Goal: Communication & Community: Answer question/provide support

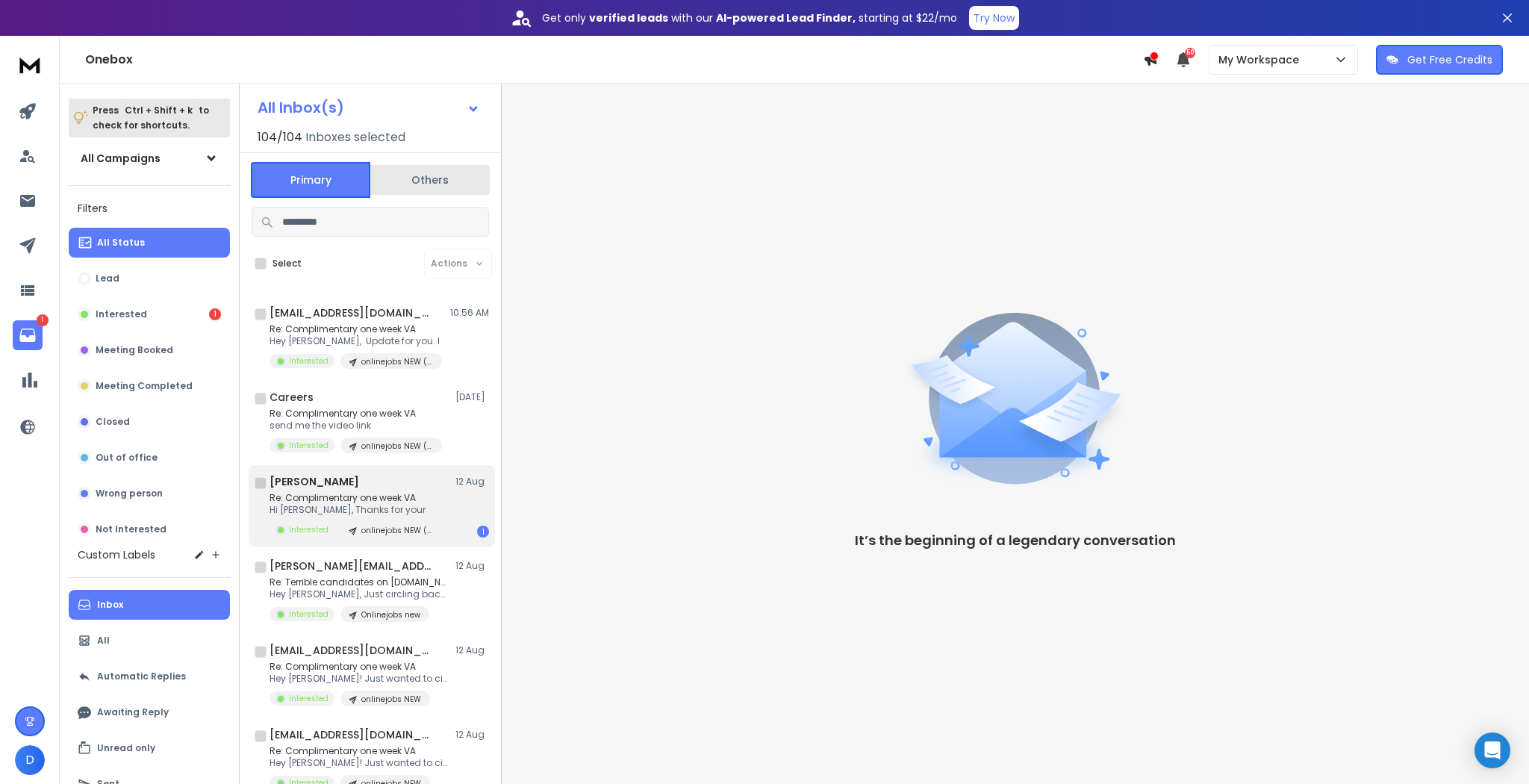
click at [315, 487] on h1 "[PERSON_NAME]" at bounding box center [313, 482] width 89 height 15
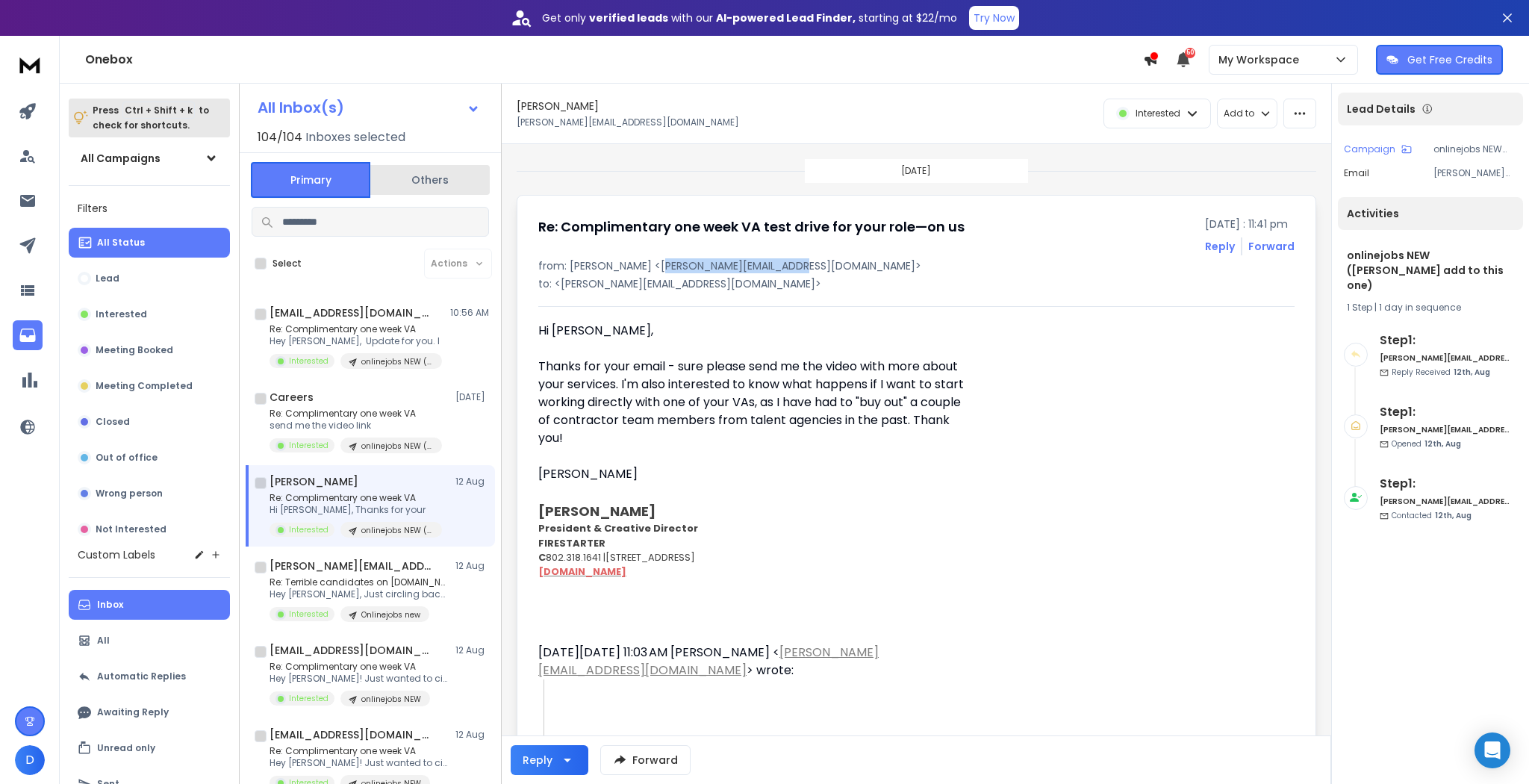
drag, startPoint x: 777, startPoint y: 264, endPoint x: 662, endPoint y: 260, distance: 115.1
click at [662, 260] on p "from: [PERSON_NAME] <[PERSON_NAME][EMAIL_ADDRESS][DOMAIN_NAME]>" at bounding box center [917, 266] width 757 height 15
copy p "[PERSON_NAME][EMAIL_ADDRESS][DOMAIN_NAME]"
click at [384, 415] on p "Re: Complimentary one week VA" at bounding box center [355, 414] width 172 height 12
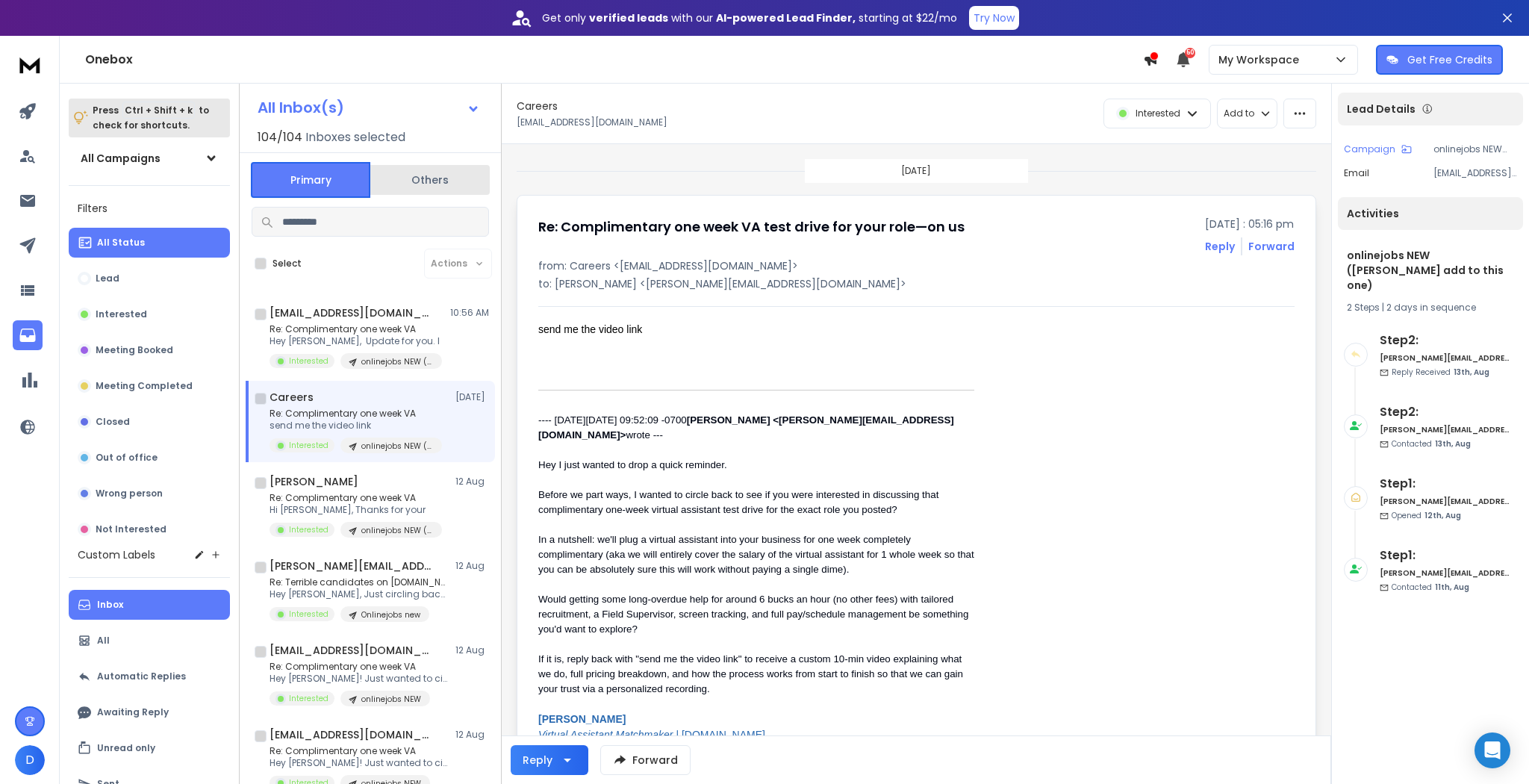
drag, startPoint x: 790, startPoint y: 262, endPoint x: 621, endPoint y: 264, distance: 169.0
click at [619, 264] on p "from: Careers <[EMAIL_ADDRESS][DOMAIN_NAME]>" at bounding box center [917, 266] width 757 height 15
copy p "[EMAIL_ADDRESS][DOMAIN_NAME]"
click at [346, 486] on h1 "[PERSON_NAME]" at bounding box center [313, 482] width 89 height 15
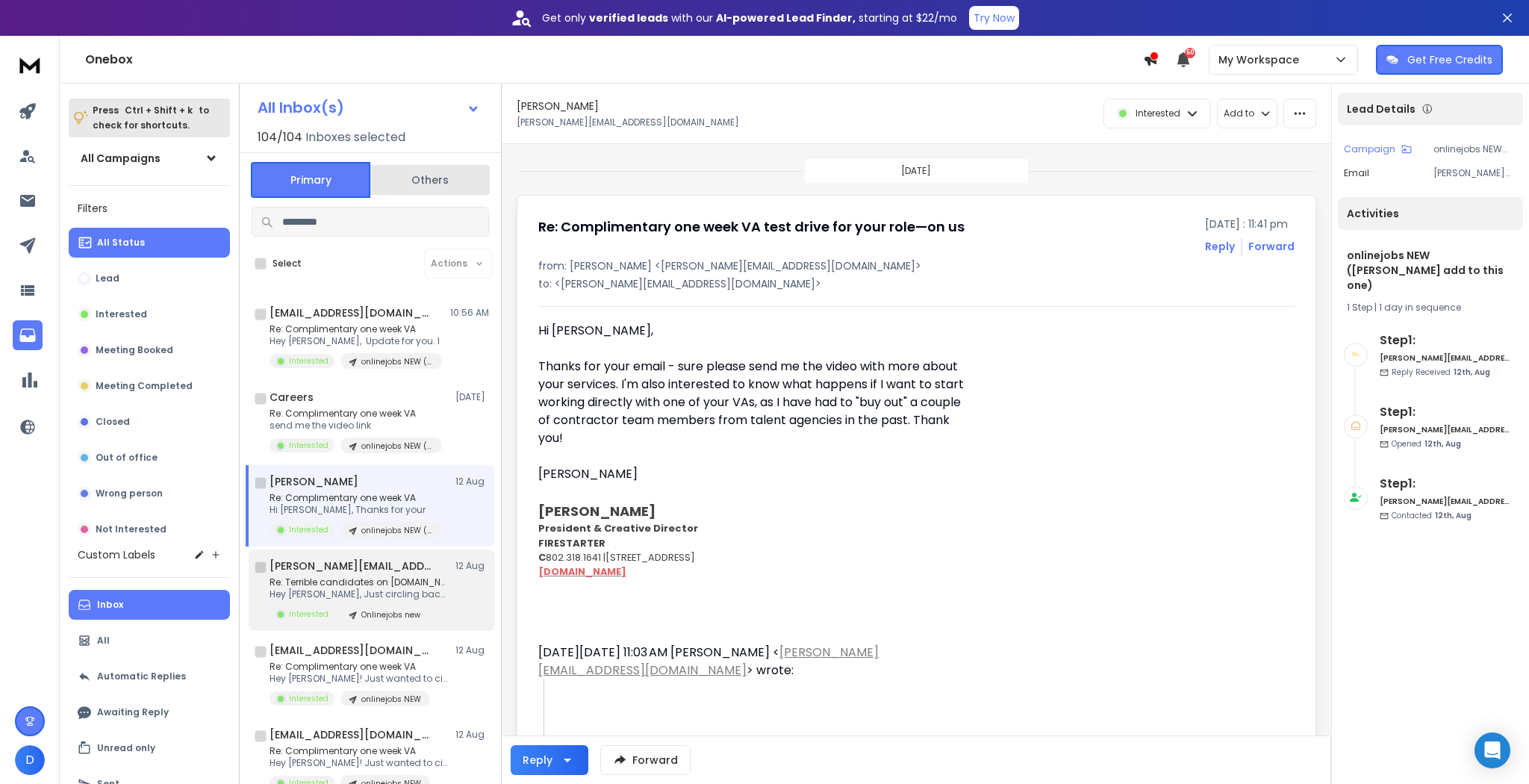
scroll to position [59, 0]
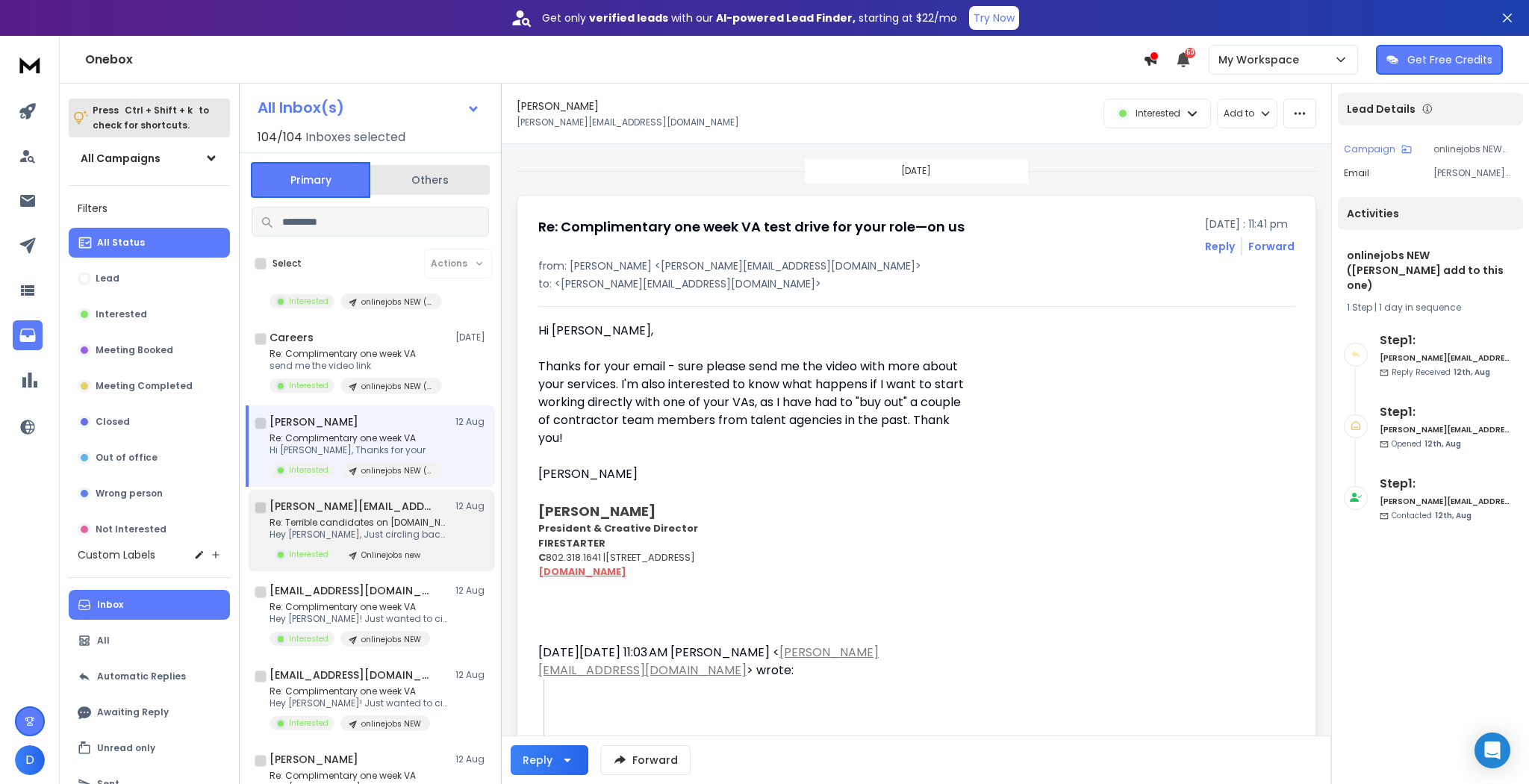
click at [378, 514] on div "[PERSON_NAME][EMAIL_ADDRESS][DOMAIN_NAME] [DATE] Re: Terrible candidates on [DO…" at bounding box center [379, 530] width 219 height 64
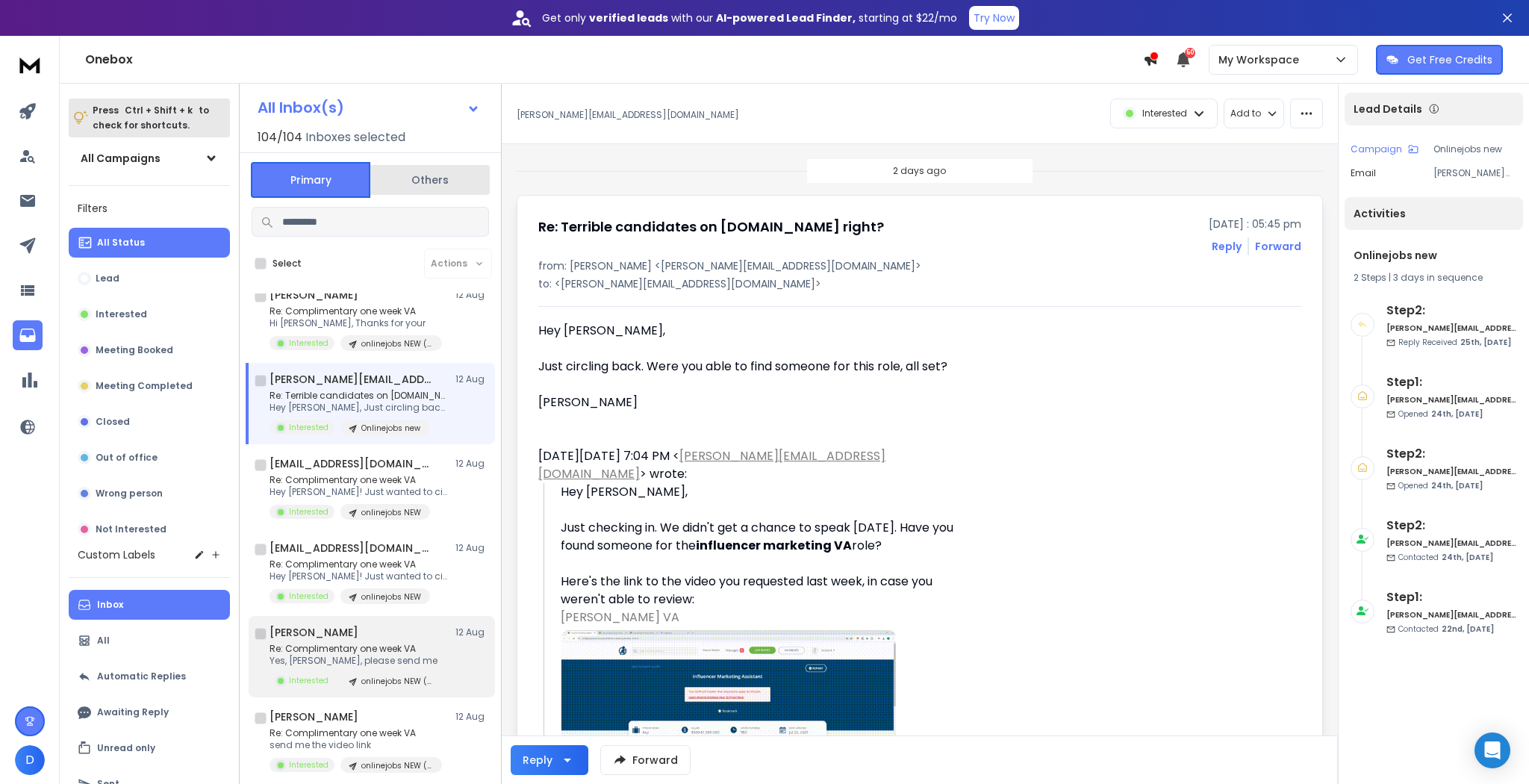
scroll to position [239, 0]
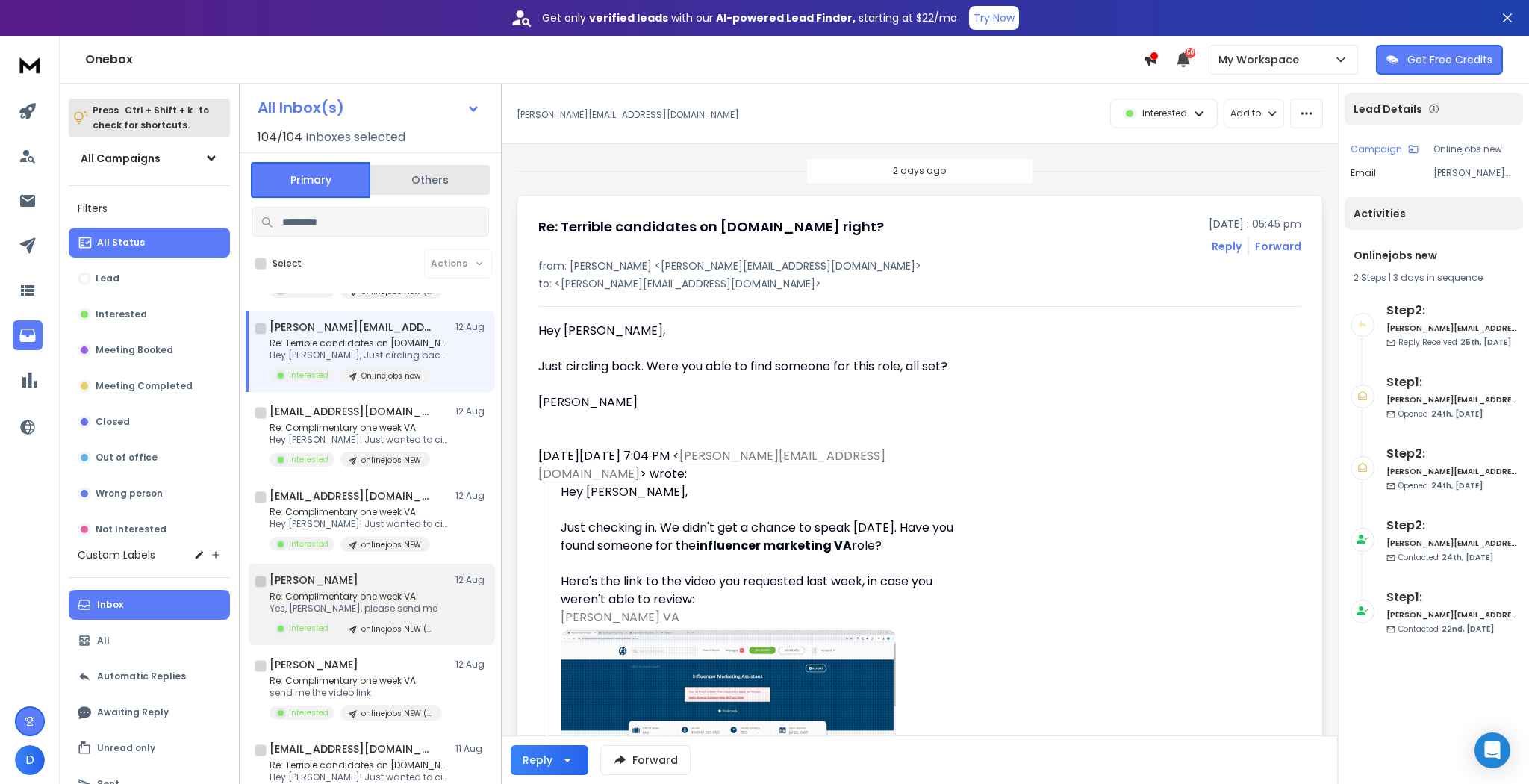
click at [325, 595] on p "Re: Complimentary one week VA" at bounding box center [355, 596] width 172 height 12
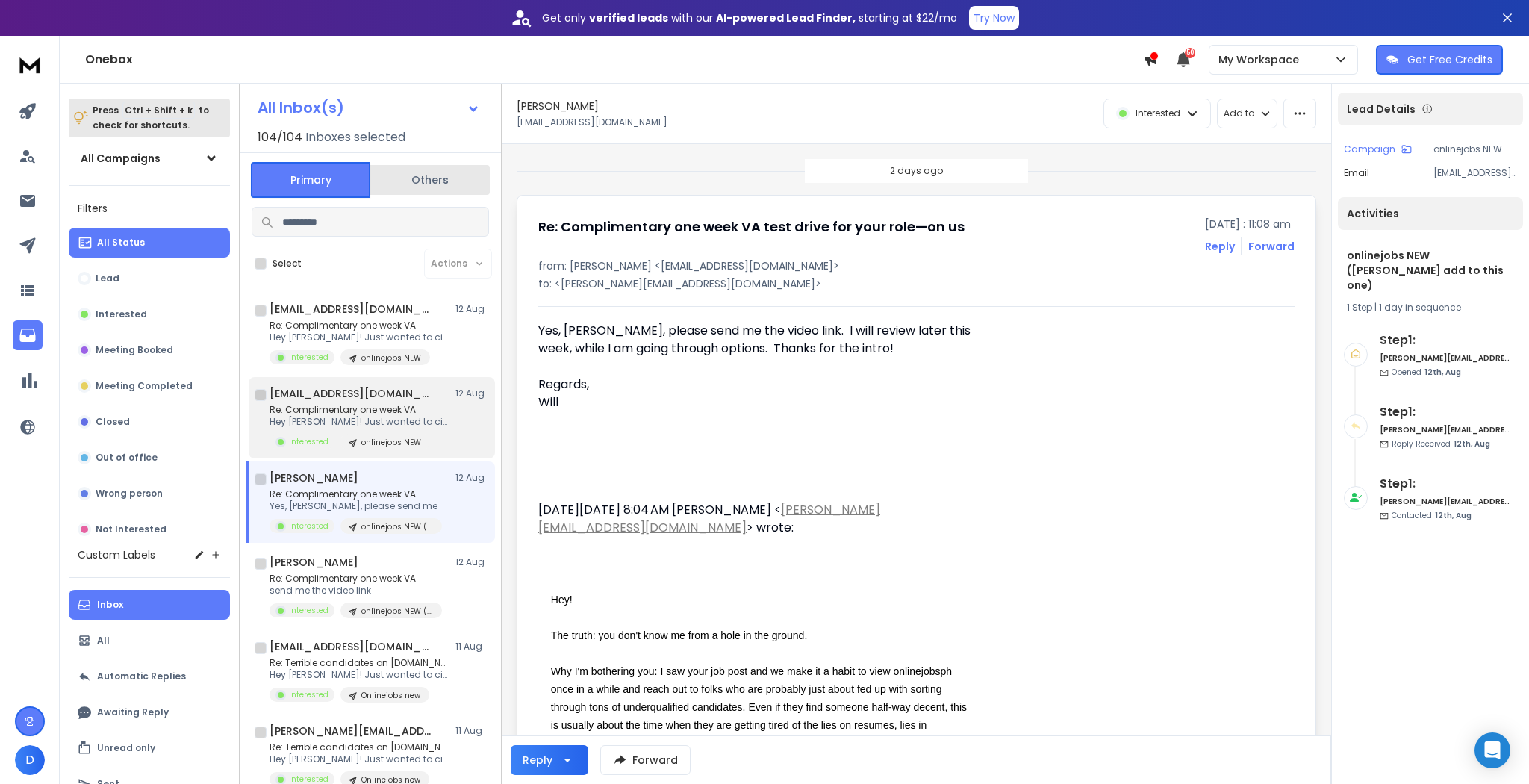
scroll to position [358, 0]
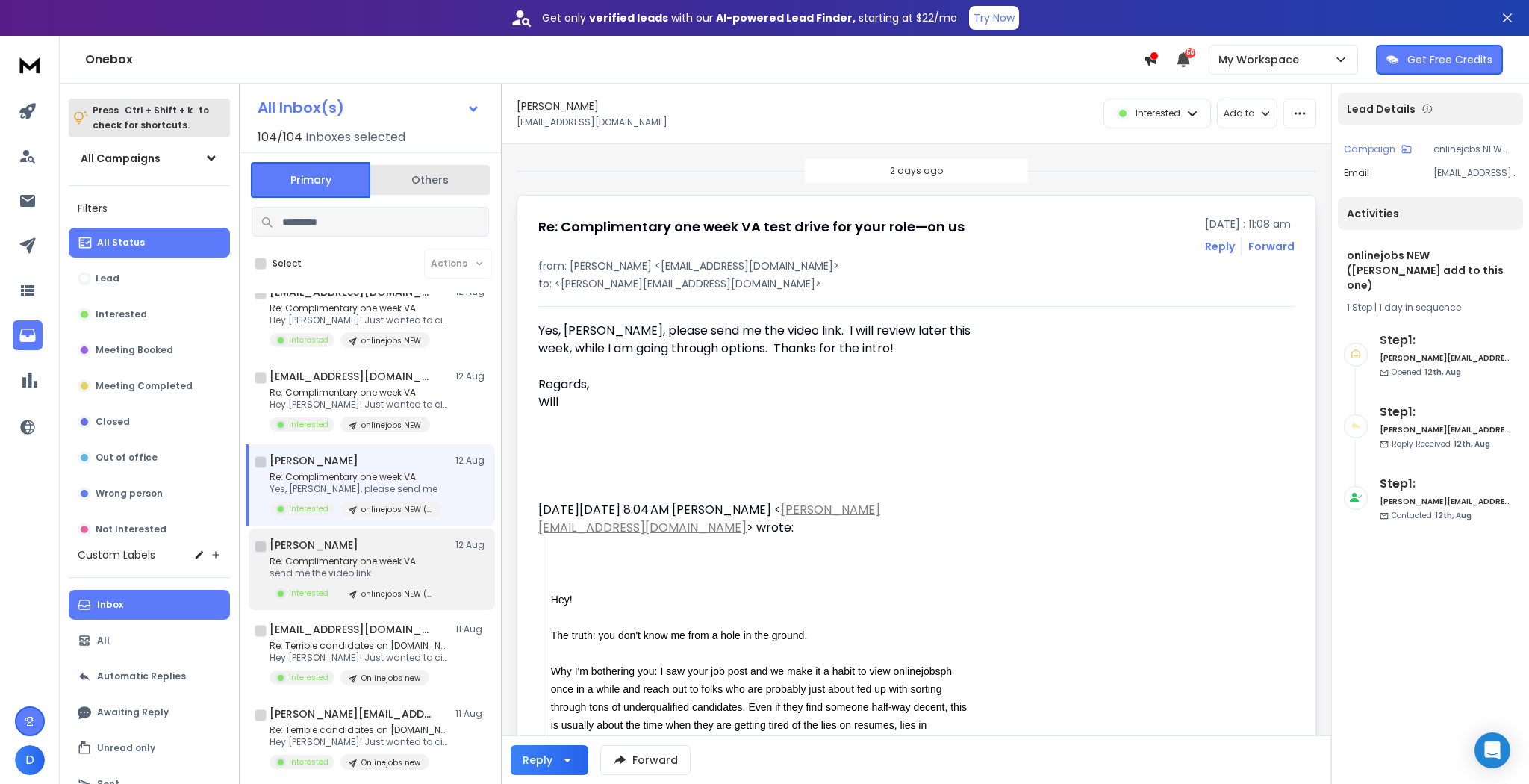
click at [362, 558] on p "Re: Complimentary one week VA" at bounding box center [355, 561] width 172 height 12
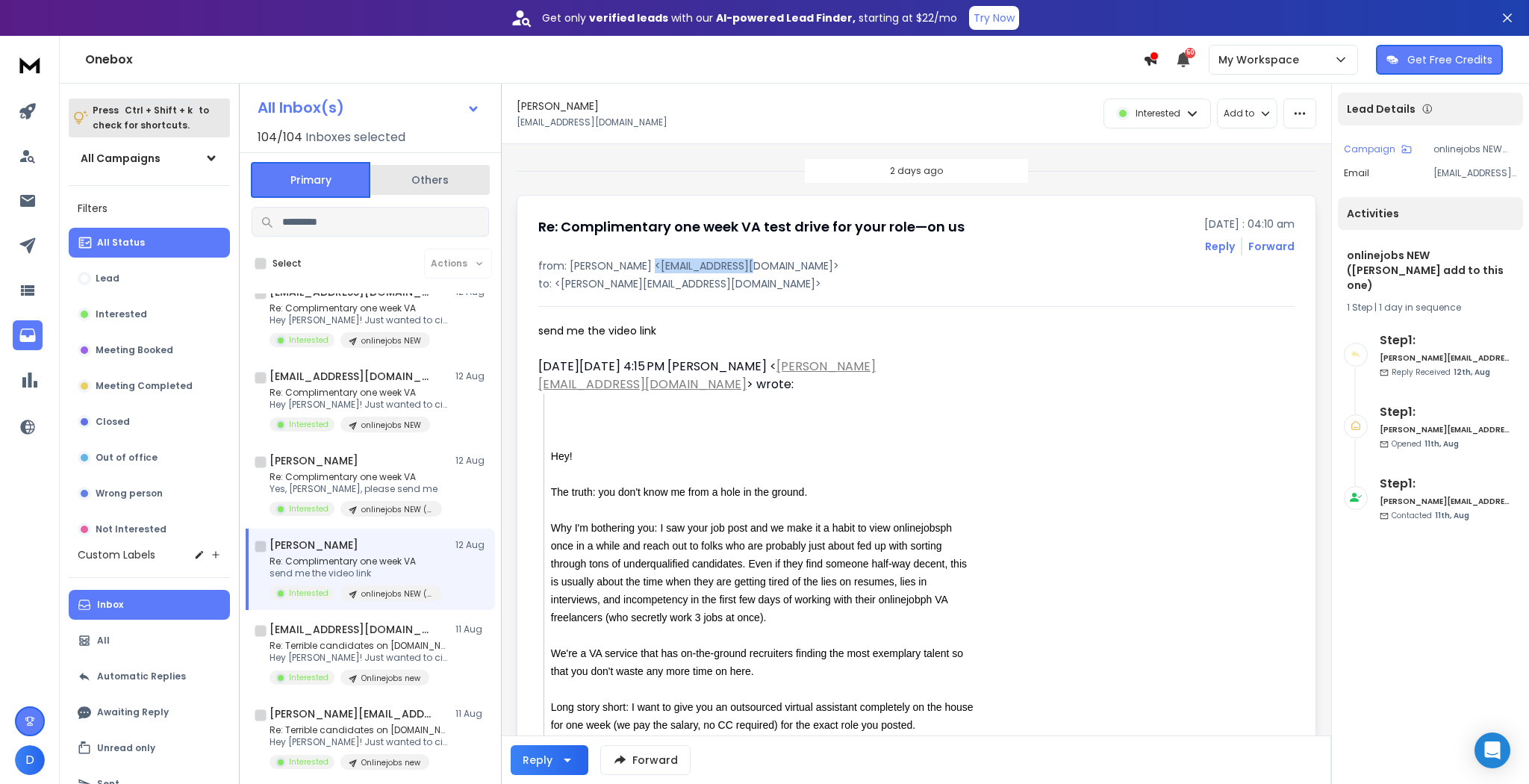
drag, startPoint x: 731, startPoint y: 265, endPoint x: 639, endPoint y: 268, distance: 92.0
click at [639, 268] on p "from: [PERSON_NAME] <[EMAIL_ADDRESS][DOMAIN_NAME]>" at bounding box center [917, 266] width 757 height 15
copy p "[EMAIL_ADDRESS][DOMAIN_NAME]"
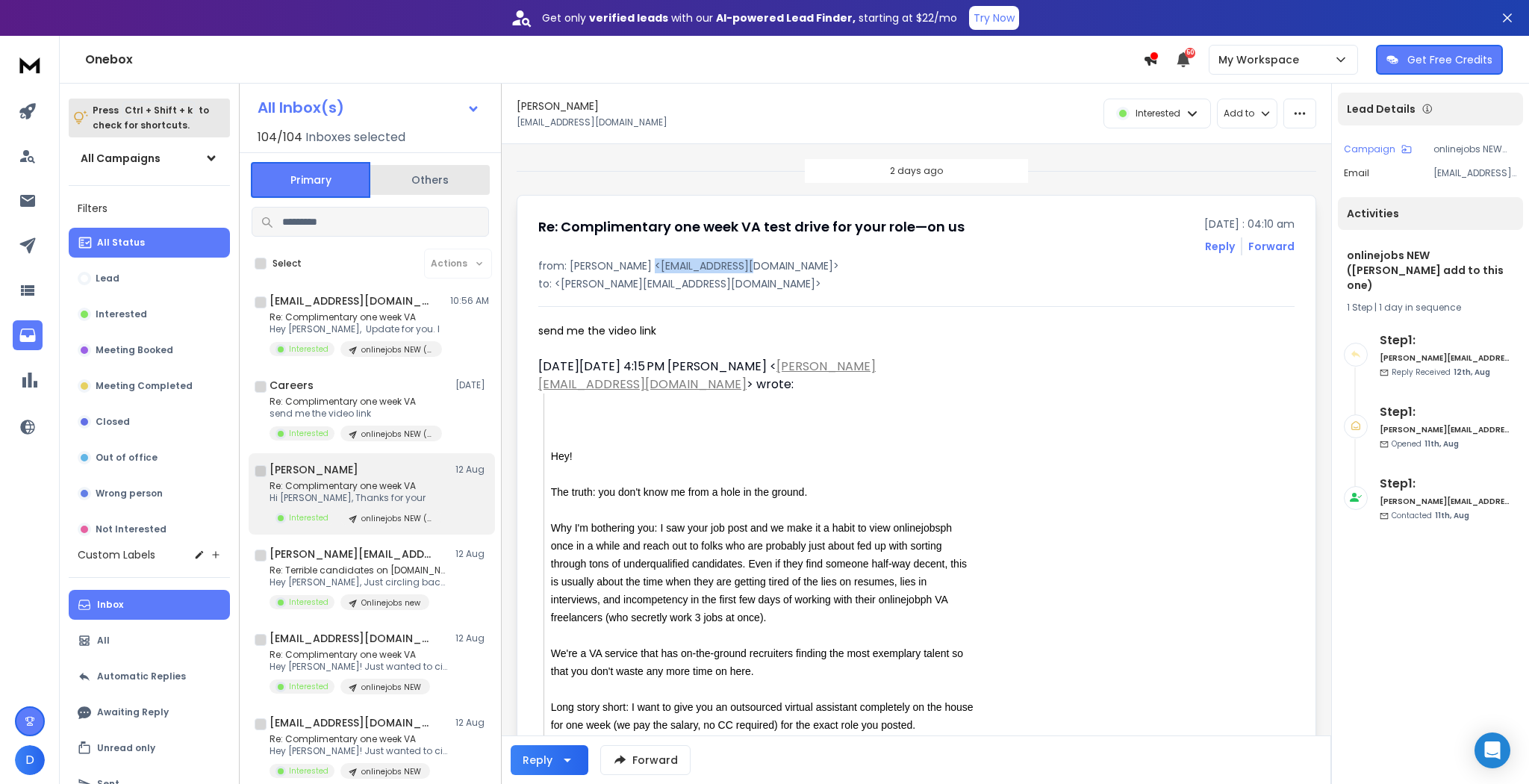
scroll to position [0, 0]
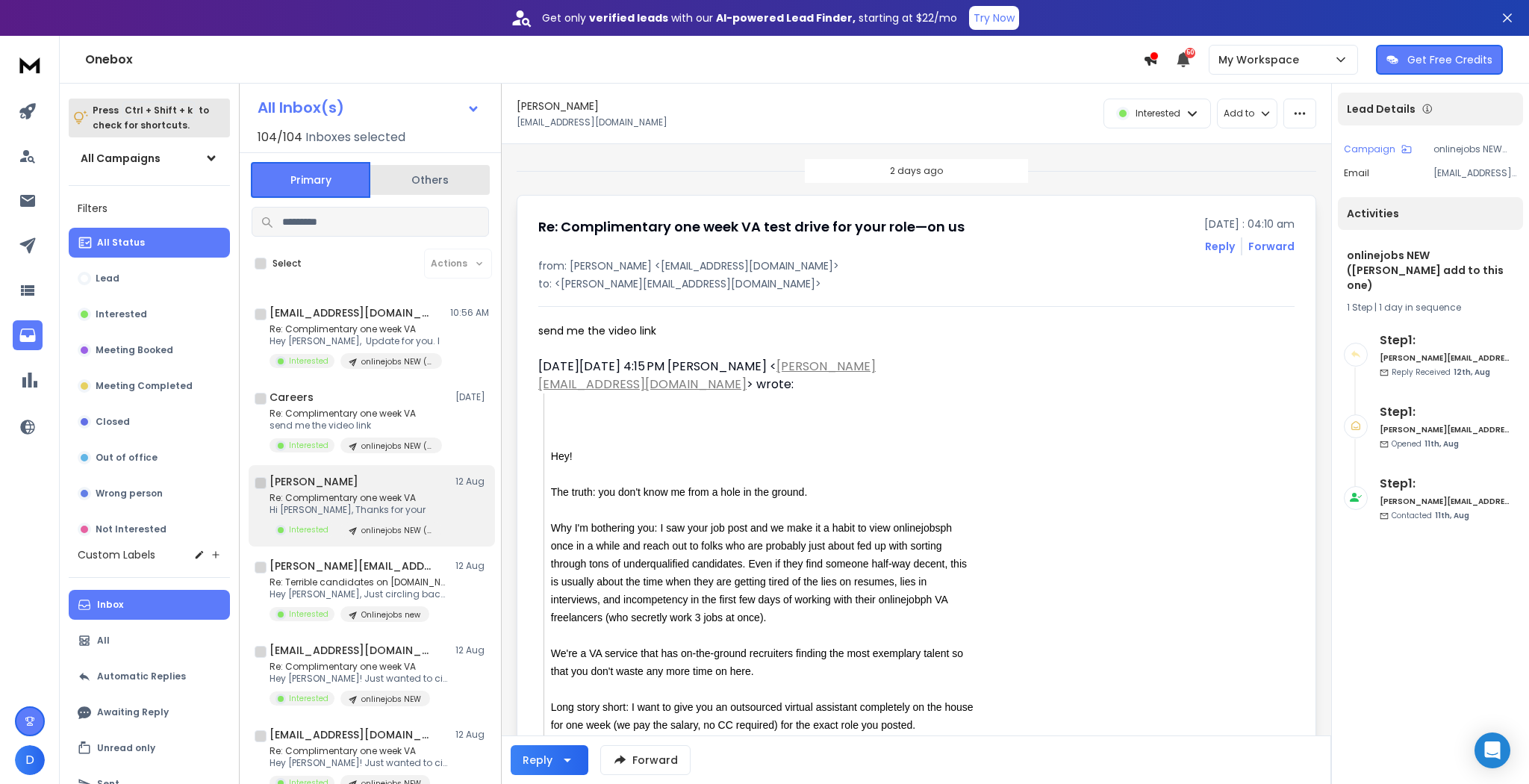
click at [347, 496] on p "Re: Complimentary one week VA" at bounding box center [355, 498] width 172 height 12
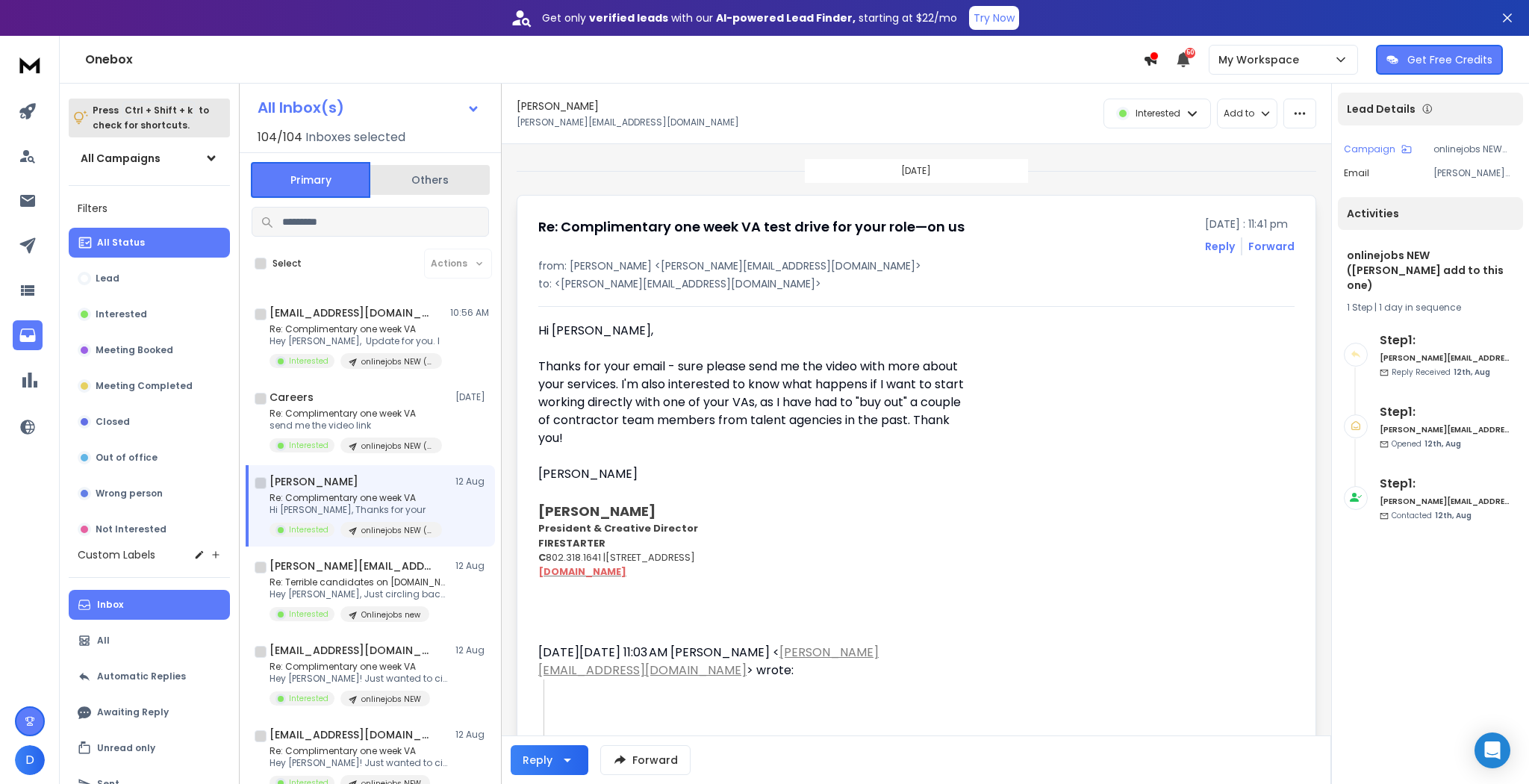
drag, startPoint x: 659, startPoint y: 505, endPoint x: 537, endPoint y: 510, distance: 122.1
copy font "[PERSON_NAME]"
click at [696, 444] on div "Thanks for your email - sure please send me the video with more about your serv…" at bounding box center [756, 393] width 436 height 108
drag, startPoint x: 1222, startPoint y: 254, endPoint x: 1225, endPoint y: 245, distance: 9.5
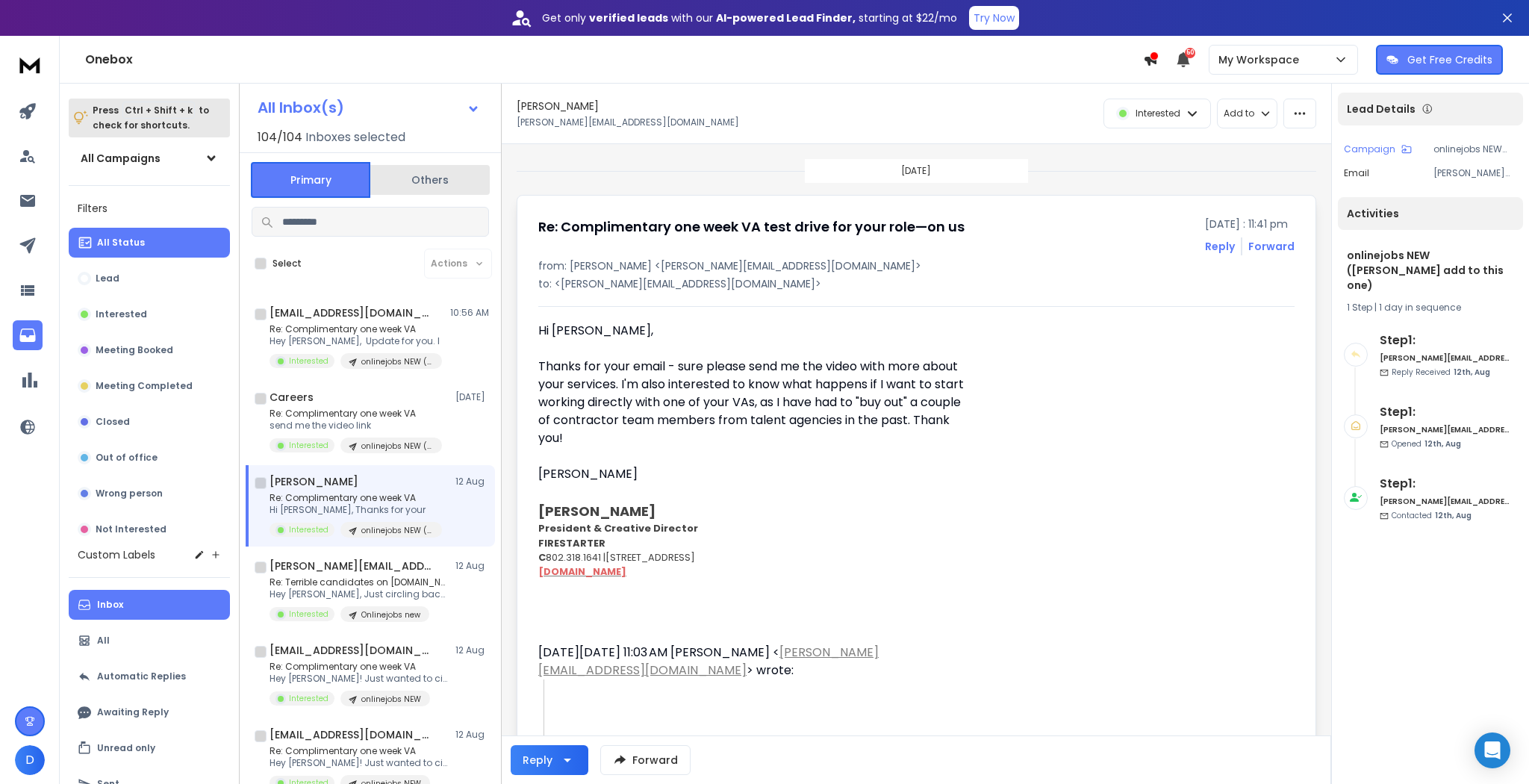
click at [1222, 253] on div "Reply Forward" at bounding box center [1250, 246] width 89 height 18
click at [1225, 245] on button "Reply" at bounding box center [1220, 246] width 30 height 15
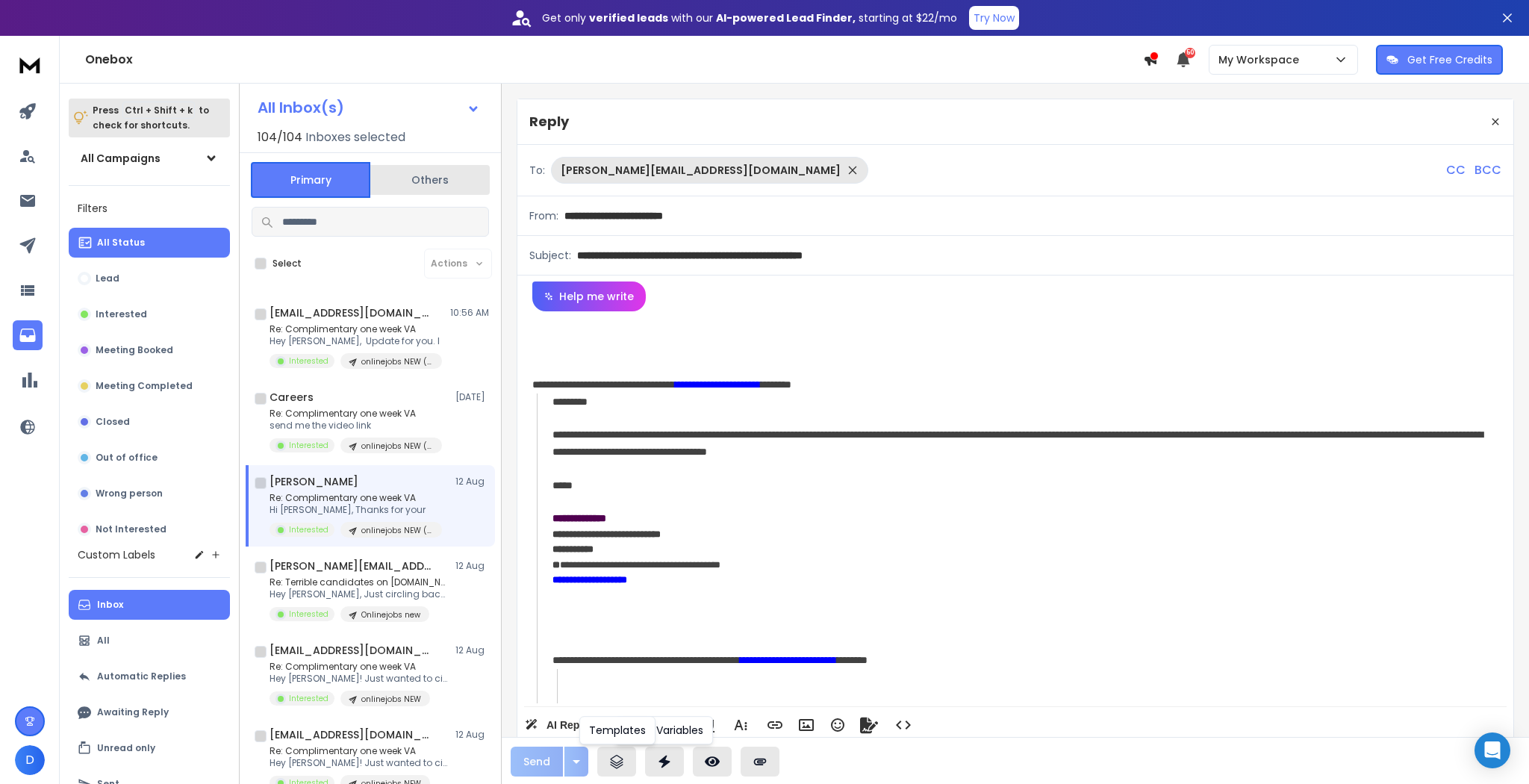
click at [603, 774] on button at bounding box center [617, 761] width 39 height 30
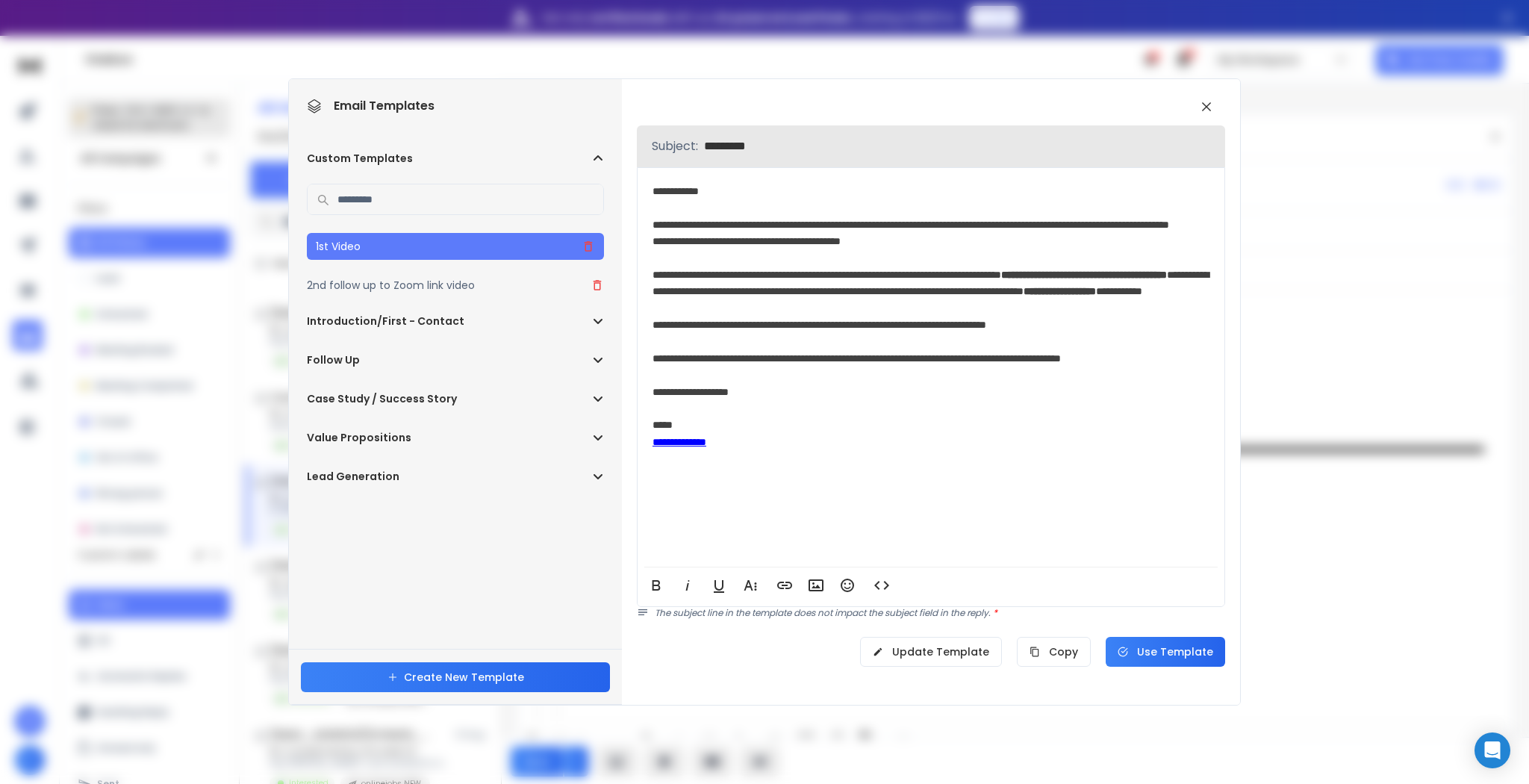
click at [1182, 652] on button "Use Template" at bounding box center [1165, 651] width 120 height 30
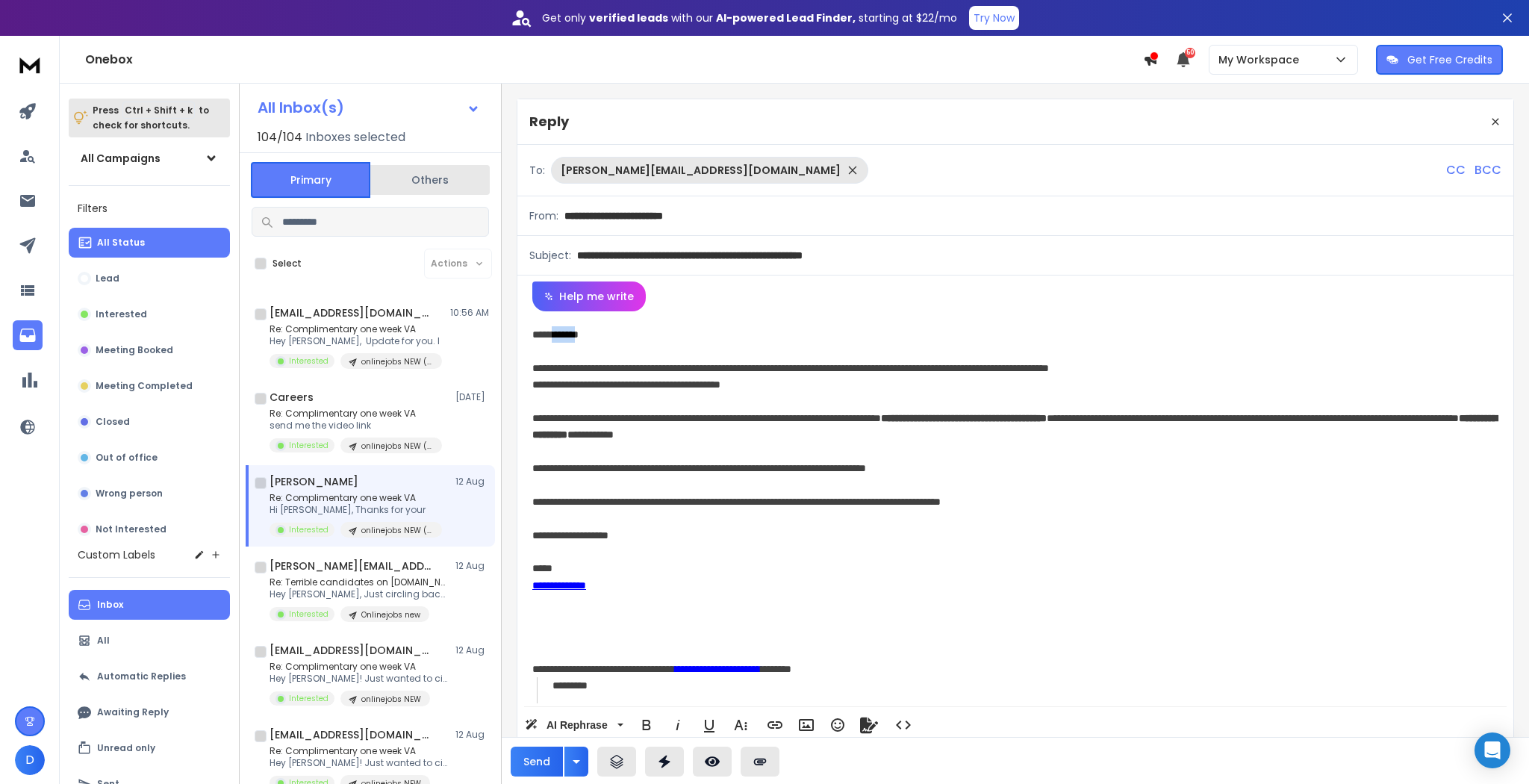
drag, startPoint x: 590, startPoint y: 331, endPoint x: 558, endPoint y: 333, distance: 32.1
click at [559, 333] on span "**********" at bounding box center [556, 335] width 47 height 10
click at [558, 333] on span "**********" at bounding box center [556, 335] width 47 height 10
drag, startPoint x: 558, startPoint y: 336, endPoint x: 589, endPoint y: 331, distance: 31.4
click at [578, 331] on span "**********" at bounding box center [556, 335] width 47 height 10
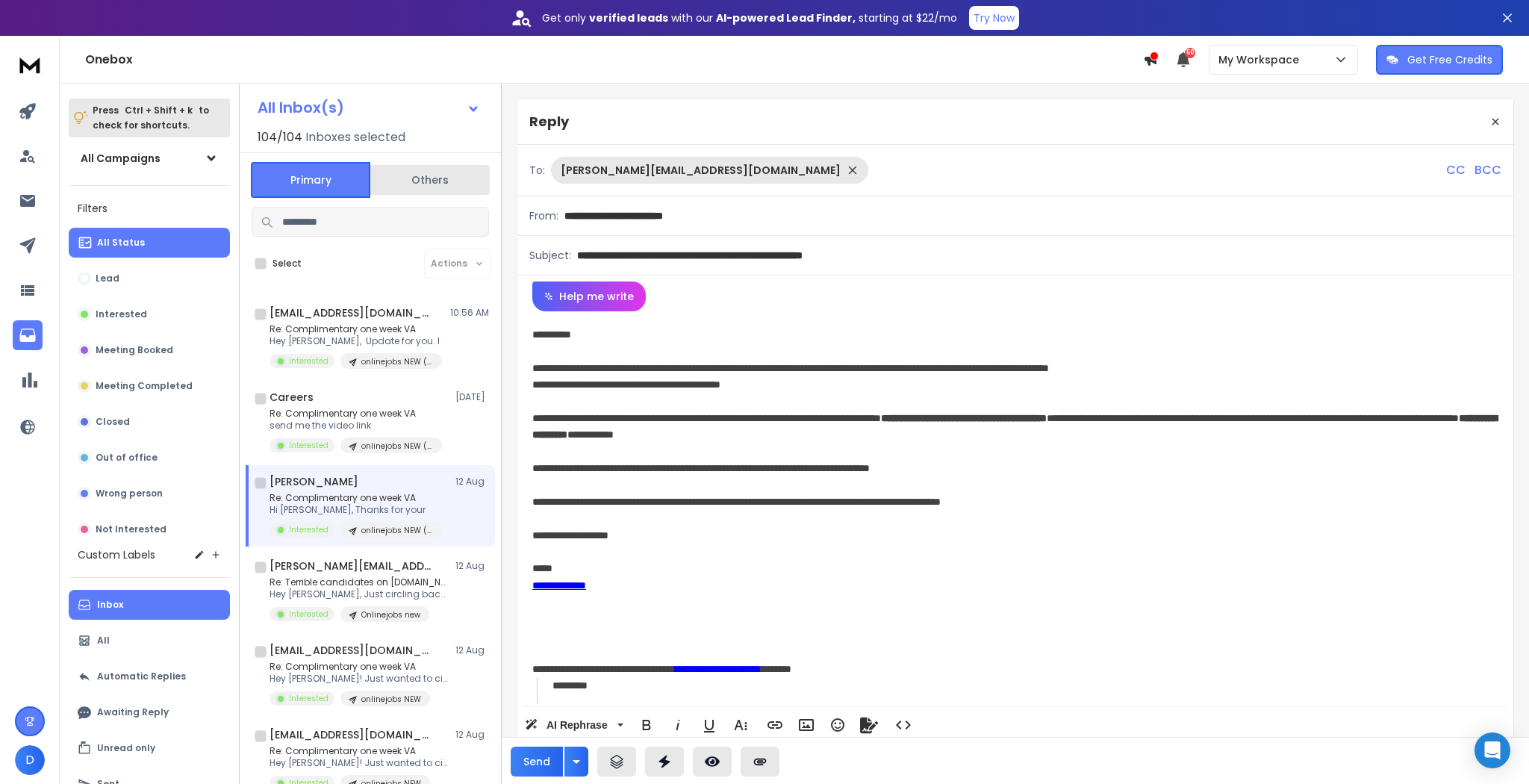
drag, startPoint x: 657, startPoint y: 367, endPoint x: 672, endPoint y: 381, distance: 20.5
click at [657, 367] on span "**********" at bounding box center [791, 368] width 516 height 10
click at [698, 414] on span "**********" at bounding box center [1015, 426] width 965 height 27
click at [1189, 413] on span "**********" at bounding box center [1013, 426] width 962 height 27
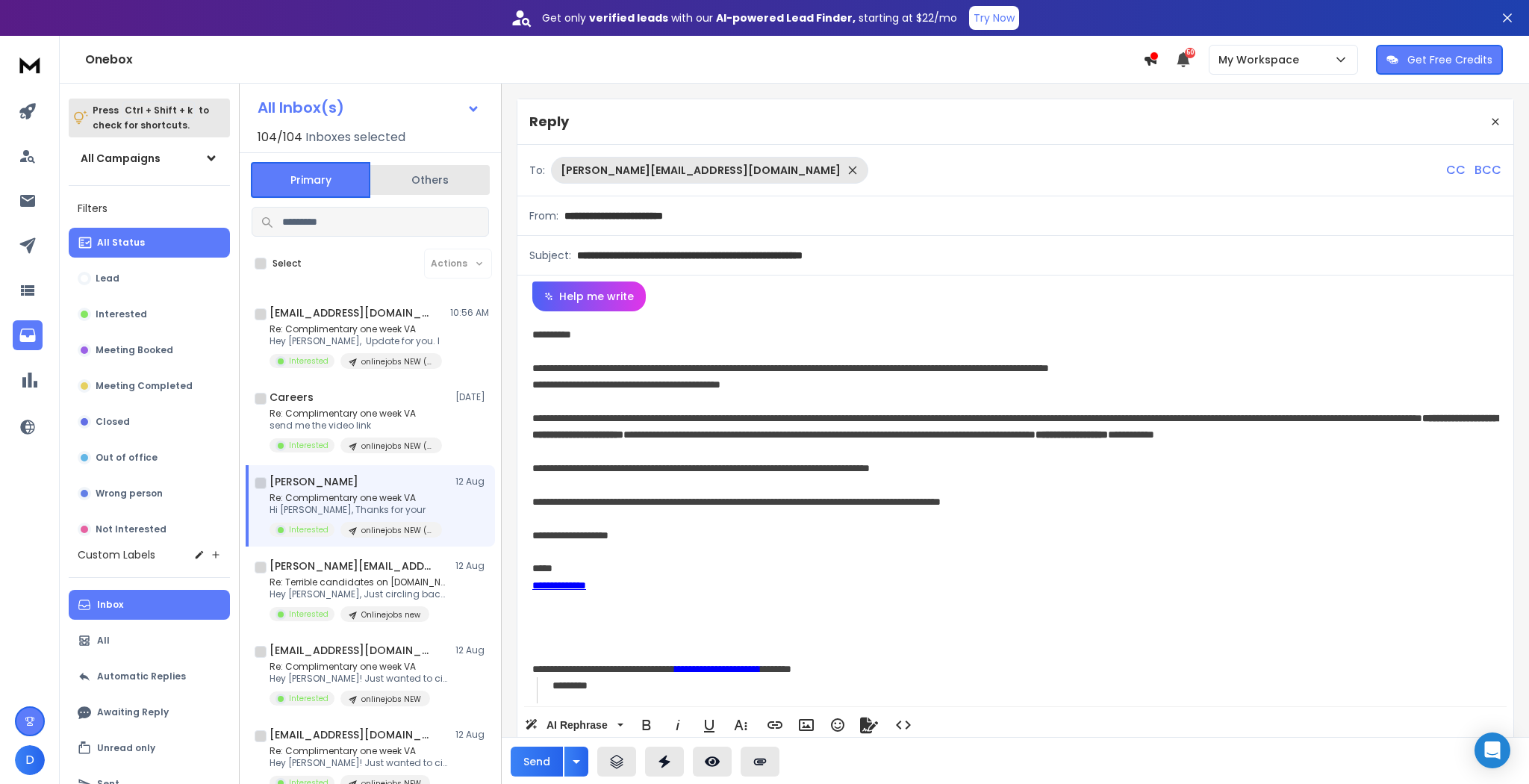
click at [1369, 416] on span "**********" at bounding box center [1015, 426] width 966 height 27
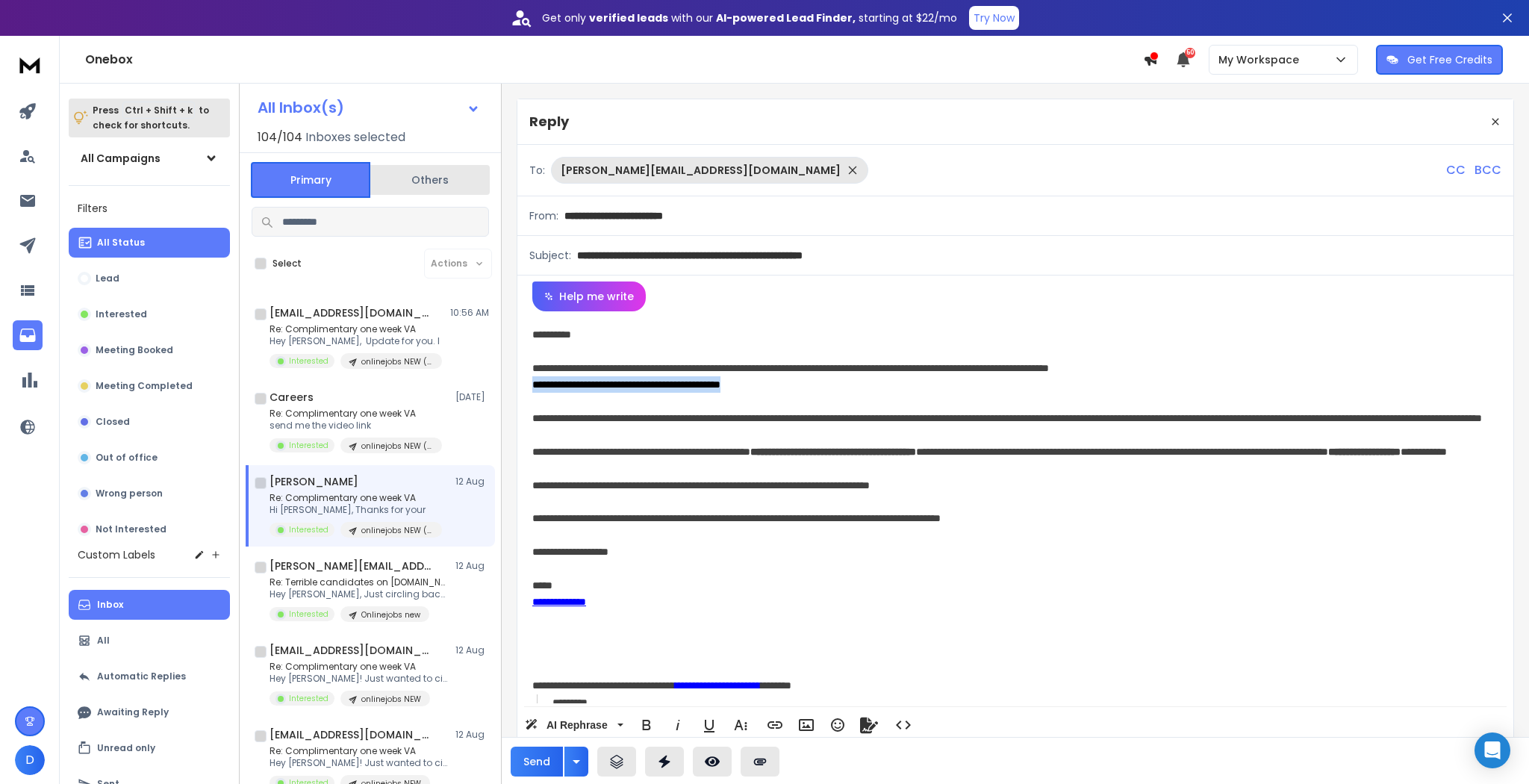
drag, startPoint x: 717, startPoint y: 392, endPoint x: 533, endPoint y: 383, distance: 184.2
click at [533, 383] on div "**********" at bounding box center [1008, 384] width 952 height 16
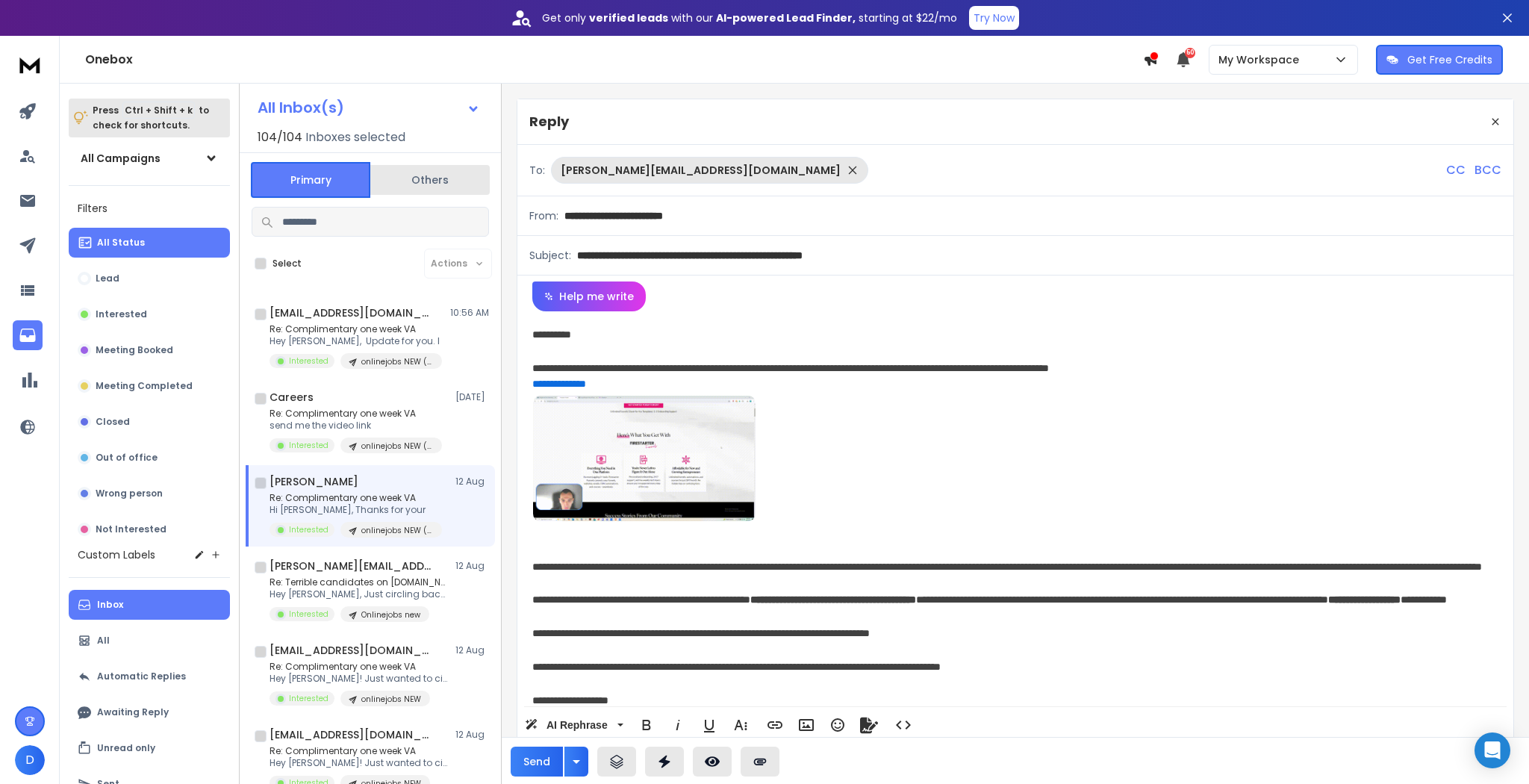
drag, startPoint x: 558, startPoint y: 539, endPoint x: 961, endPoint y: 515, distance: 403.7
click at [559, 539] on div at bounding box center [1013, 533] width 962 height 16
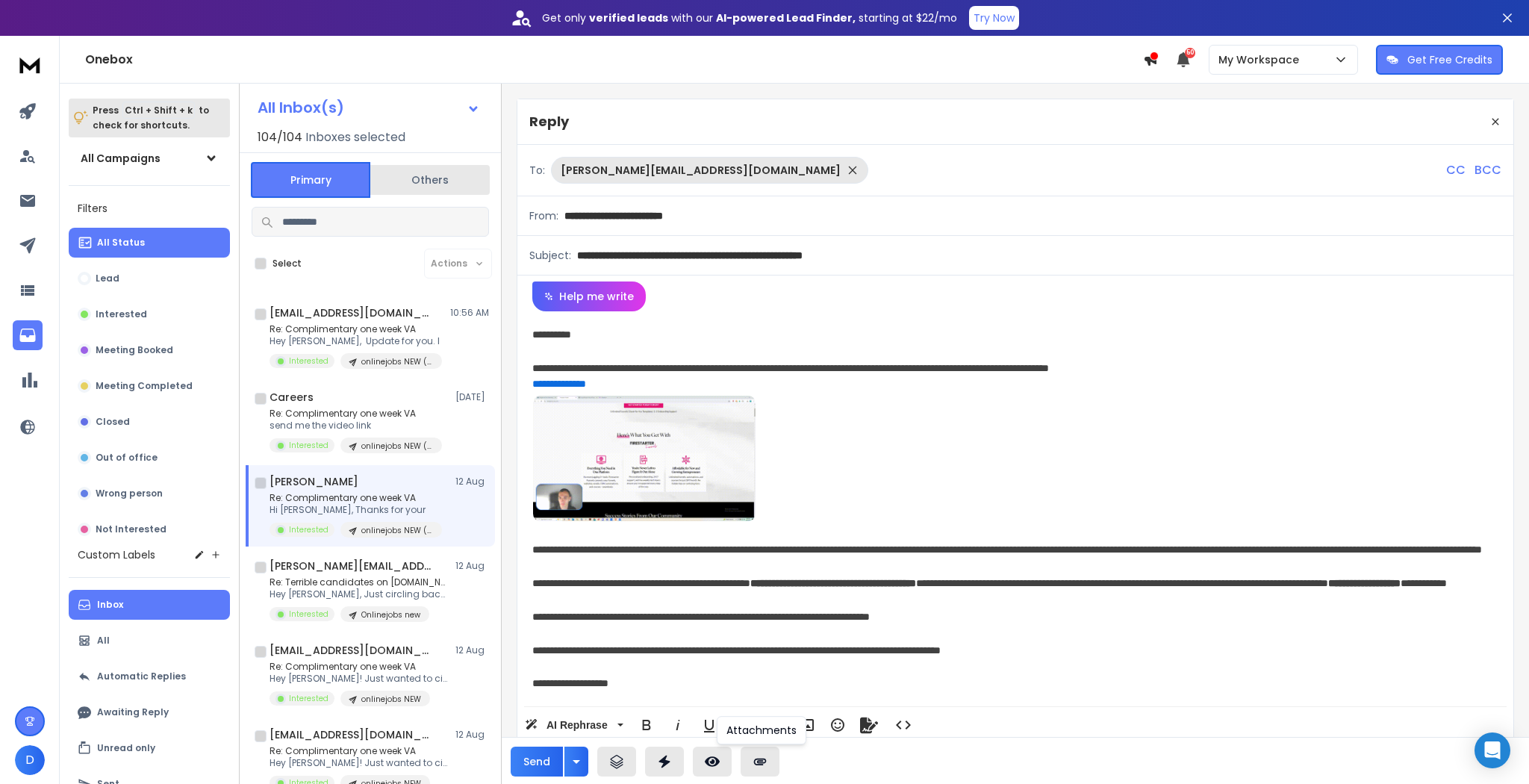
click at [759, 756] on icon at bounding box center [760, 762] width 15 height 15
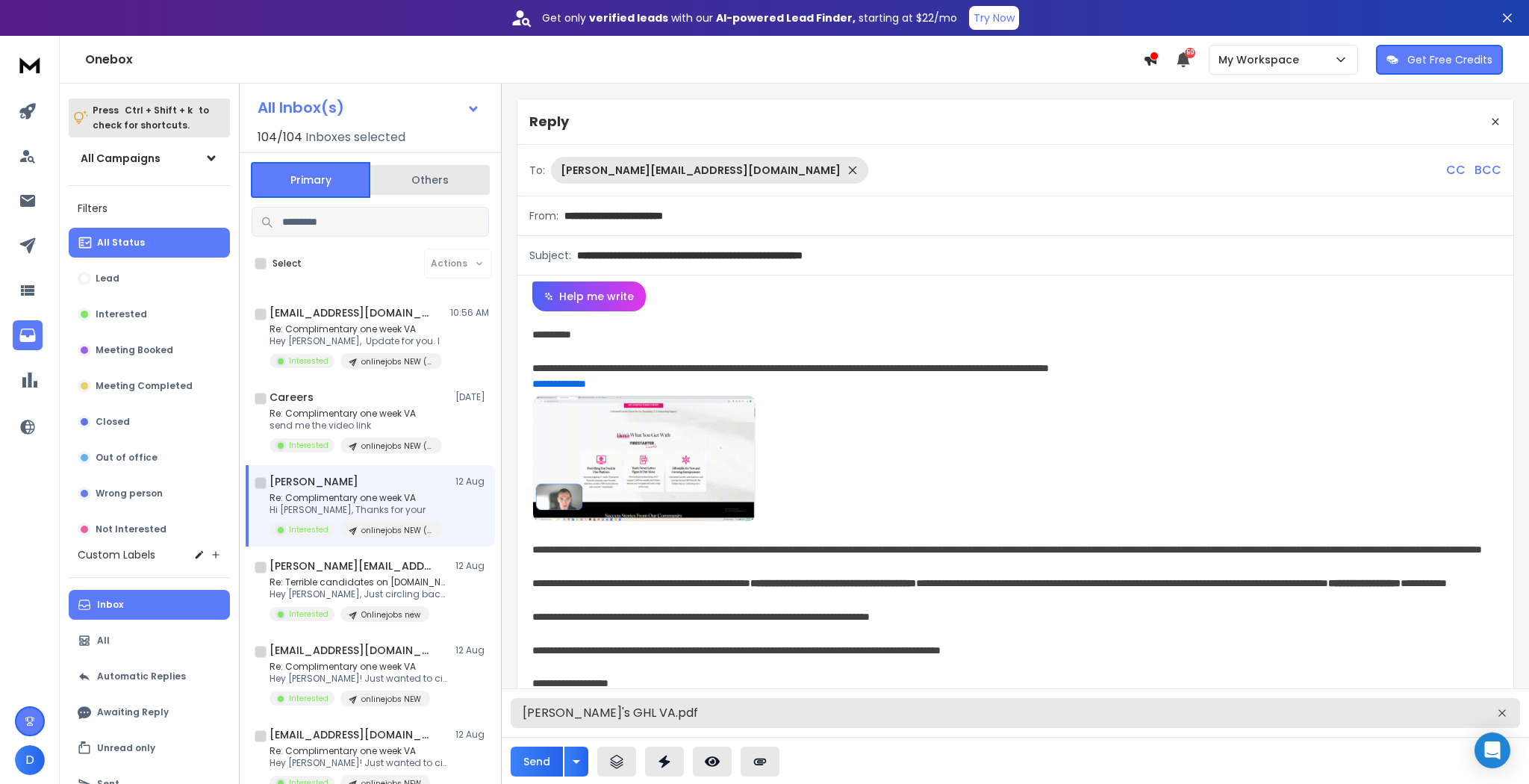
click at [536, 757] on button "Send" at bounding box center [537, 761] width 53 height 30
